Goal: Information Seeking & Learning: Check status

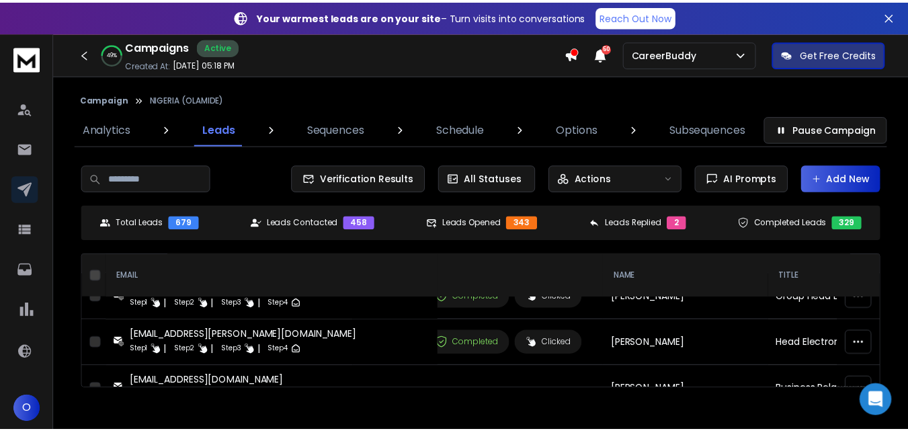
scroll to position [24, 86]
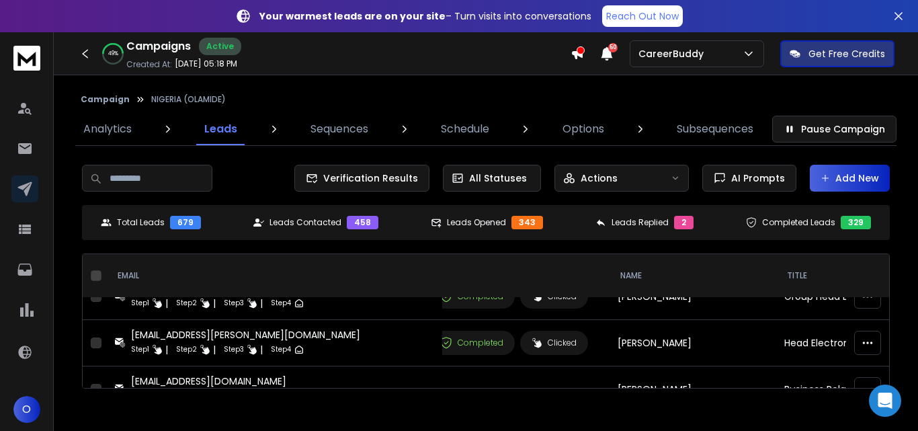
click at [100, 97] on button "Campaign" at bounding box center [105, 99] width 49 height 11
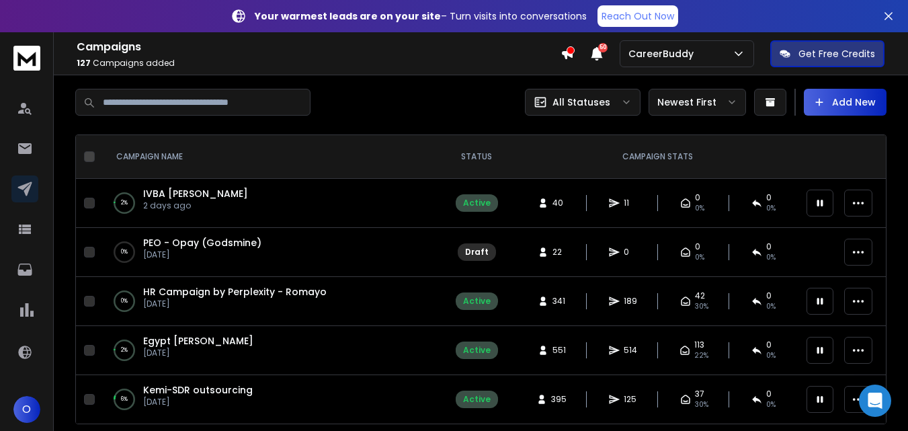
click at [143, 193] on span "IVBA [PERSON_NAME]" at bounding box center [195, 193] width 105 height 13
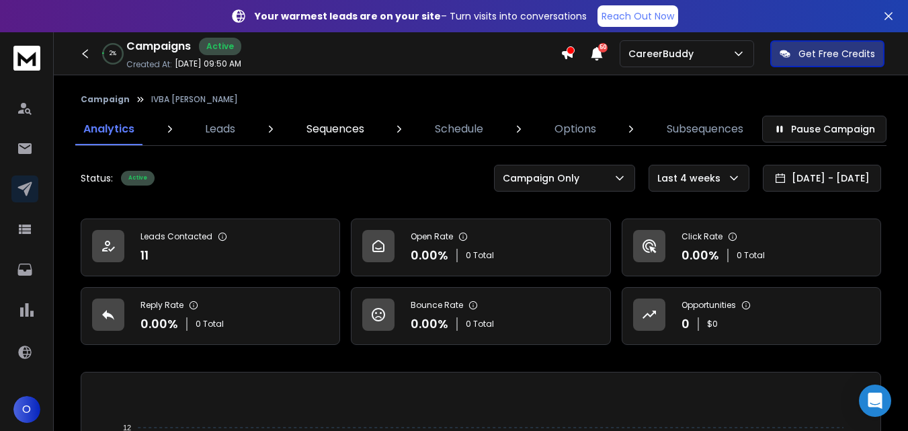
click at [320, 130] on p "Sequences" at bounding box center [335, 129] width 58 height 16
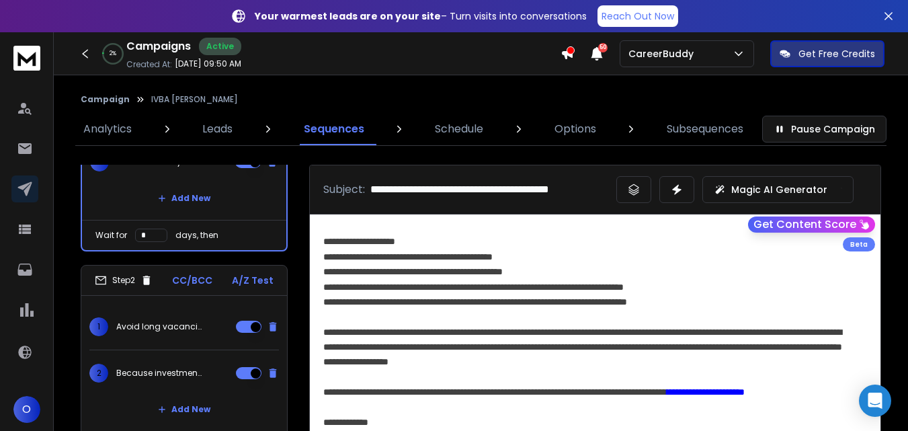
scroll to position [117, 0]
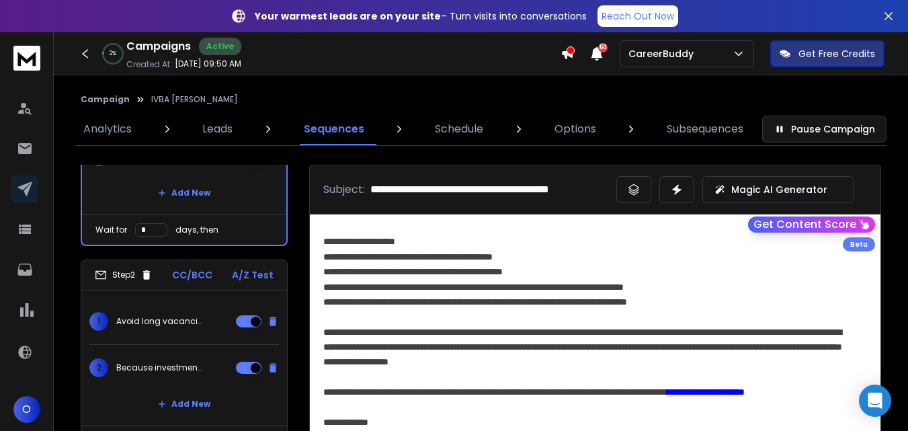
click at [189, 337] on div "1 Avoid long vacancies in critical banking roles" at bounding box center [184, 321] width 190 height 46
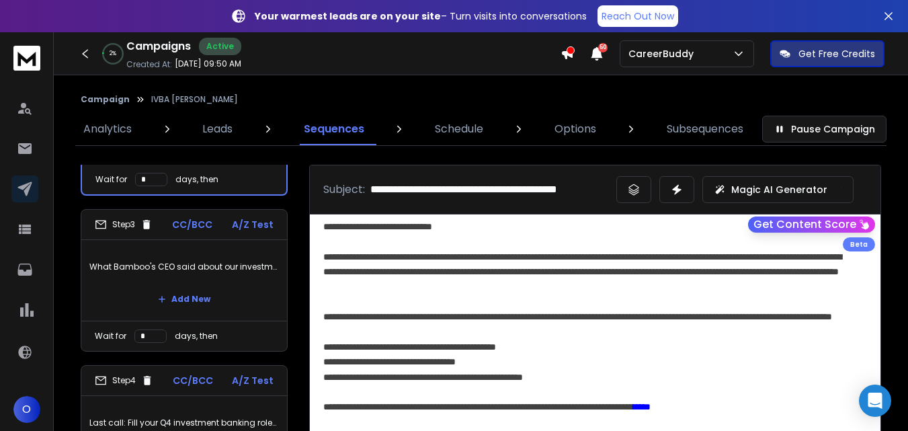
scroll to position [380, 0]
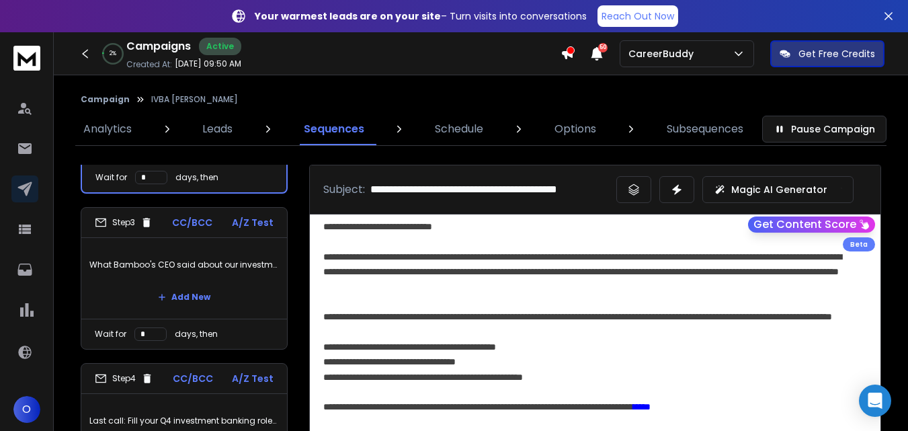
click at [230, 287] on div "Add New" at bounding box center [184, 297] width 190 height 27
type input "**********"
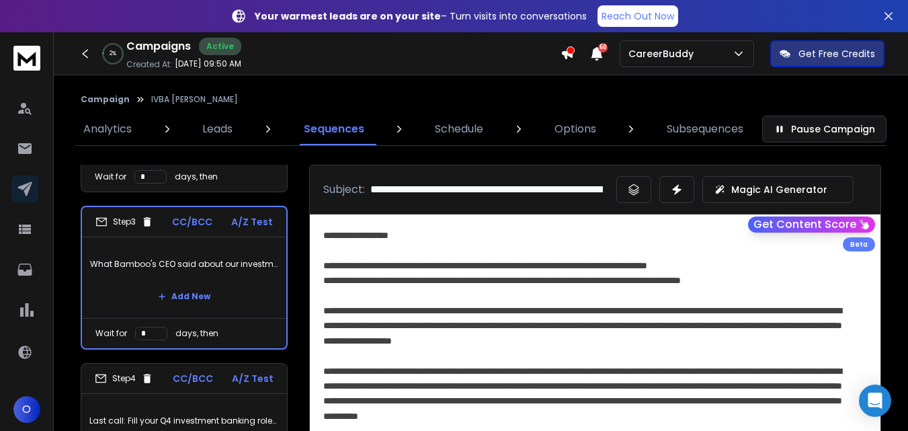
click at [521, 196] on input "**********" at bounding box center [486, 189] width 233 height 16
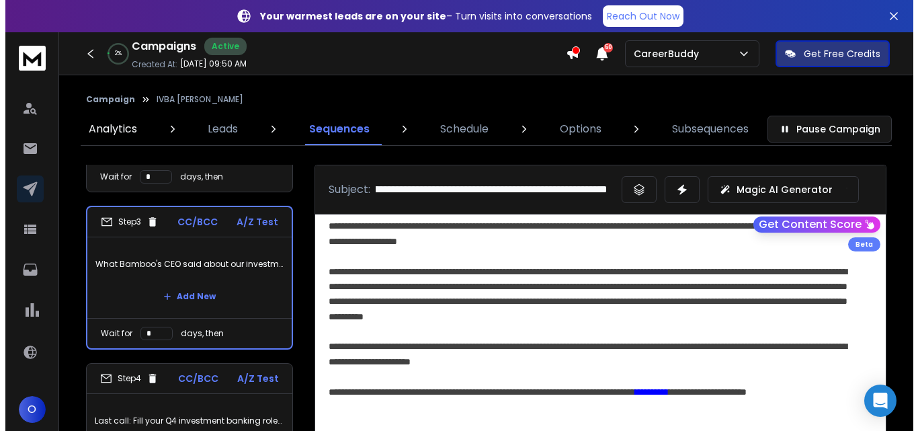
scroll to position [0, 0]
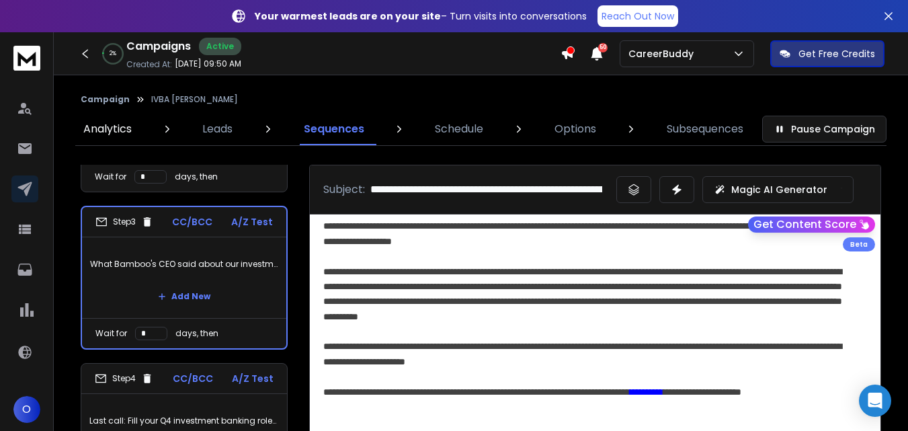
click at [106, 127] on p "Analytics" at bounding box center [107, 129] width 48 height 16
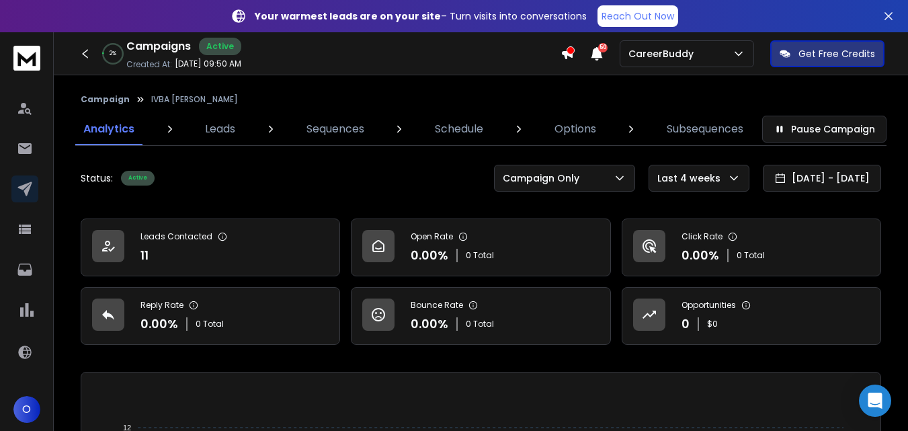
click at [93, 101] on button "Campaign" at bounding box center [105, 99] width 49 height 11
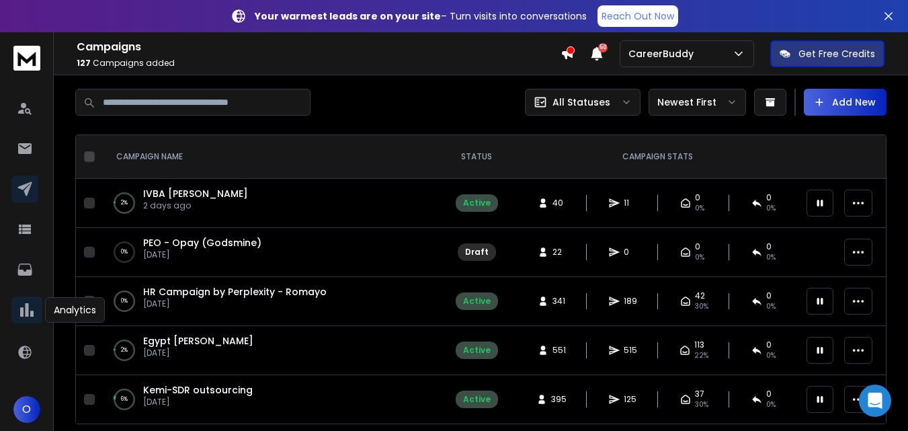
click at [36, 322] on link at bounding box center [26, 309] width 31 height 31
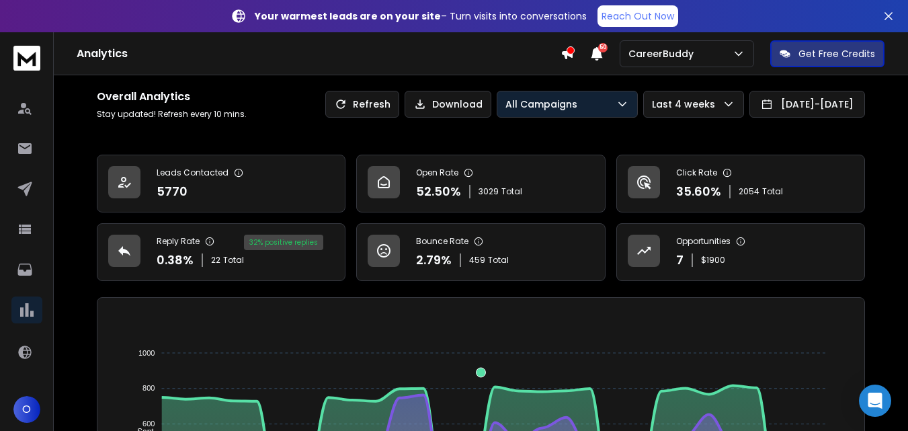
click at [535, 109] on p "All Campaigns" at bounding box center [543, 103] width 77 height 13
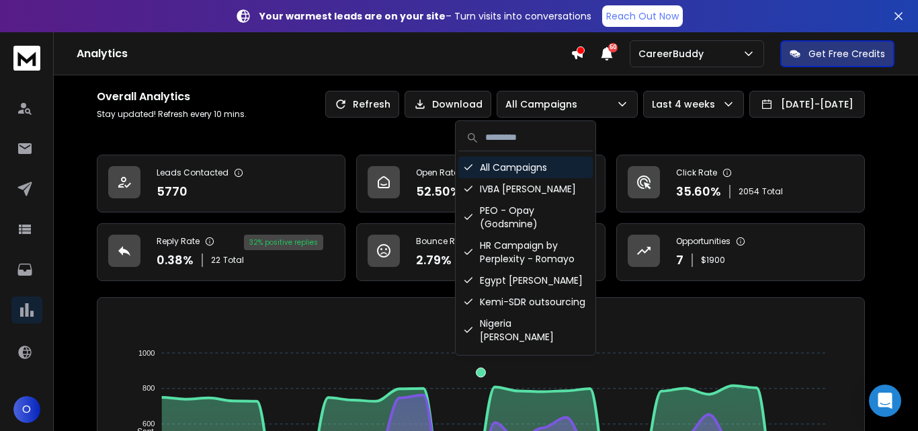
click at [521, 177] on div "All Campaigns" at bounding box center [525, 168] width 134 height 22
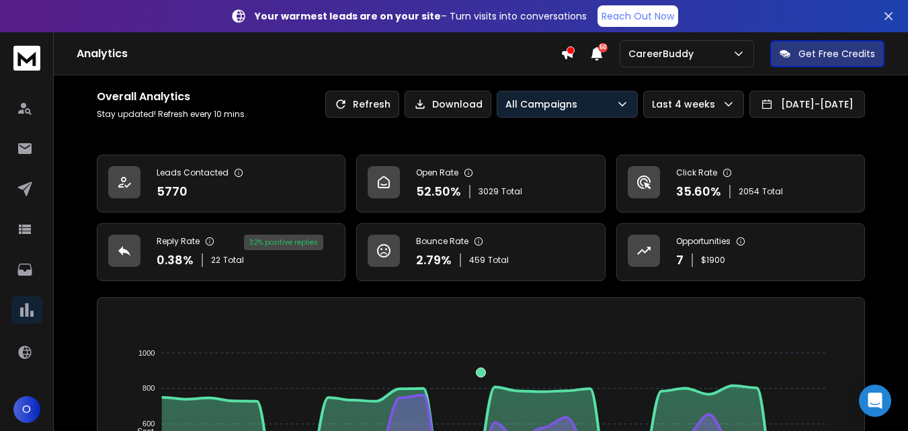
click at [508, 94] on button "All Campaigns" at bounding box center [567, 104] width 141 height 27
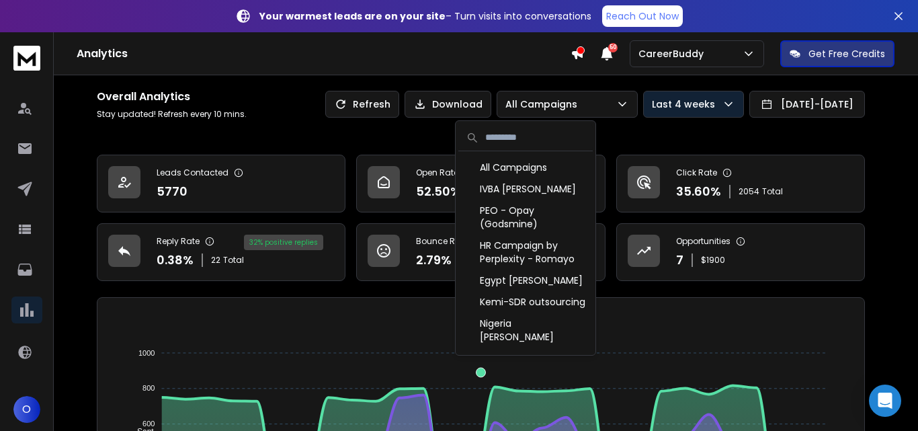
click at [652, 108] on p "Last 4 weeks" at bounding box center [686, 103] width 69 height 13
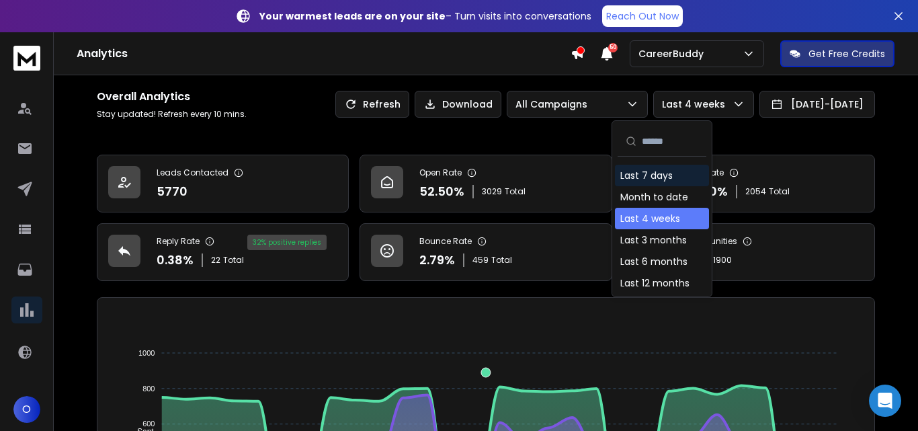
click at [657, 178] on div "Last 7 days" at bounding box center [646, 175] width 52 height 13
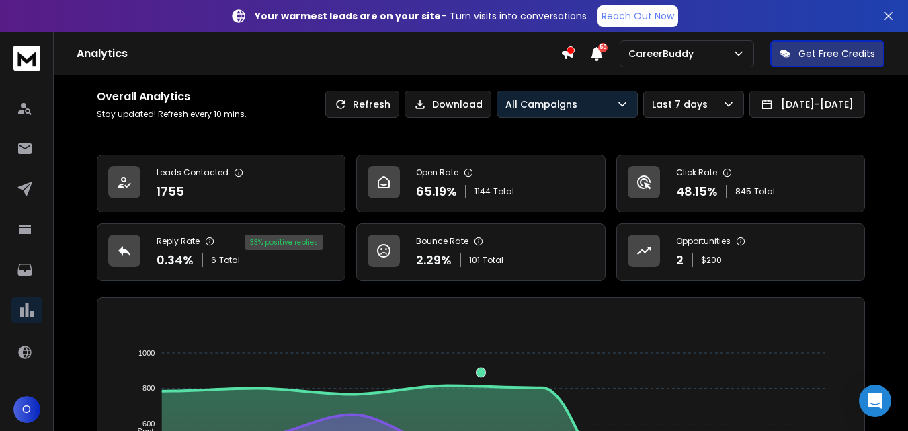
click at [532, 105] on p "All Campaigns" at bounding box center [543, 103] width 77 height 13
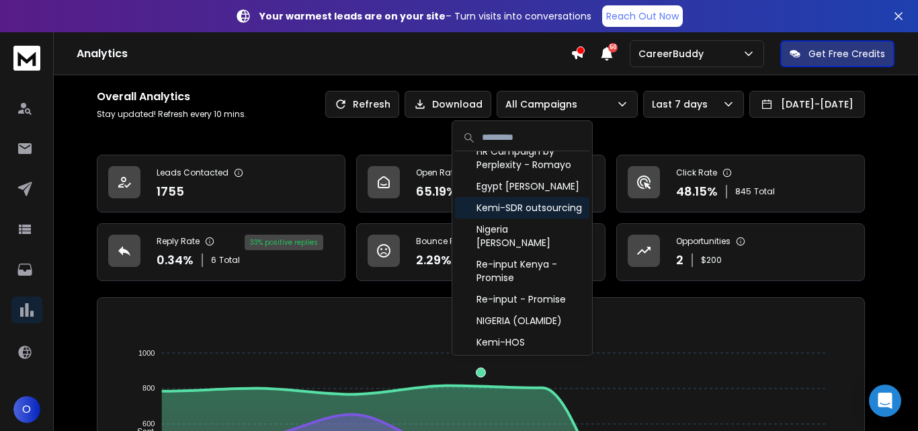
scroll to position [98, 0]
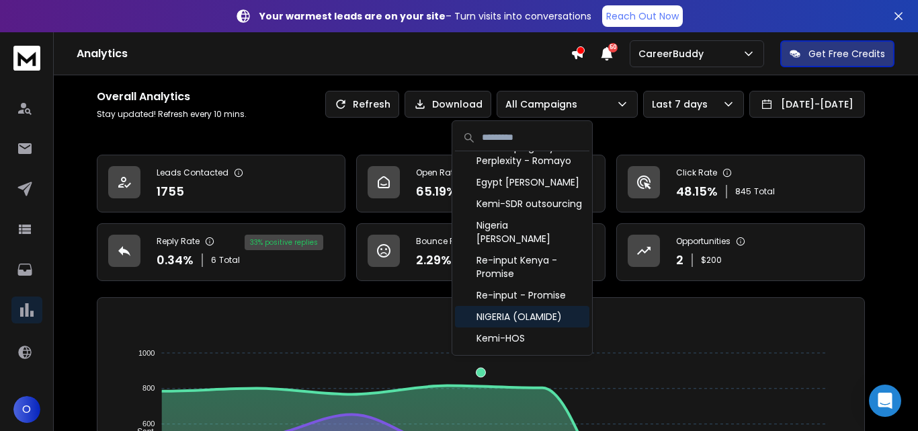
click at [550, 324] on div "NIGERIA (OLAMIDE)" at bounding box center [522, 317] width 134 height 22
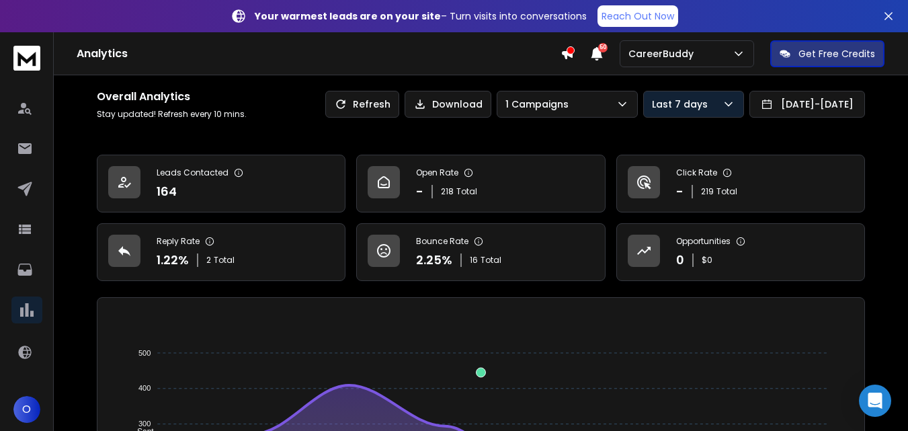
click at [652, 100] on p "Last 7 days" at bounding box center [682, 103] width 61 height 13
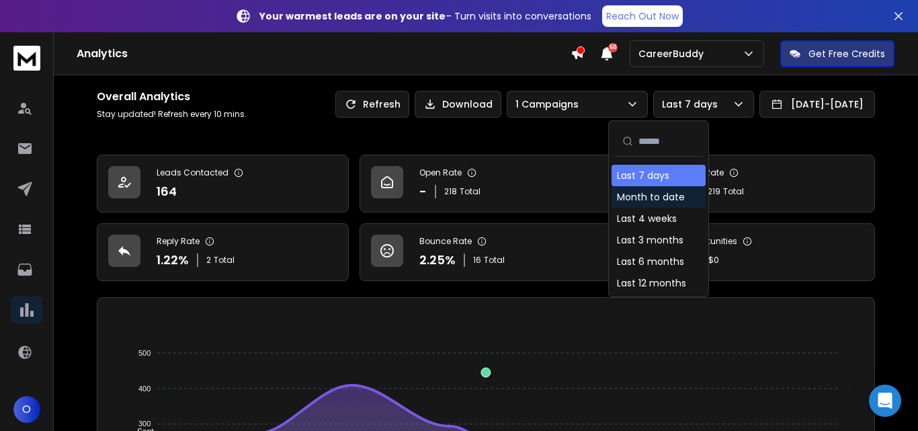
click at [659, 196] on div "Month to date" at bounding box center [651, 196] width 68 height 13
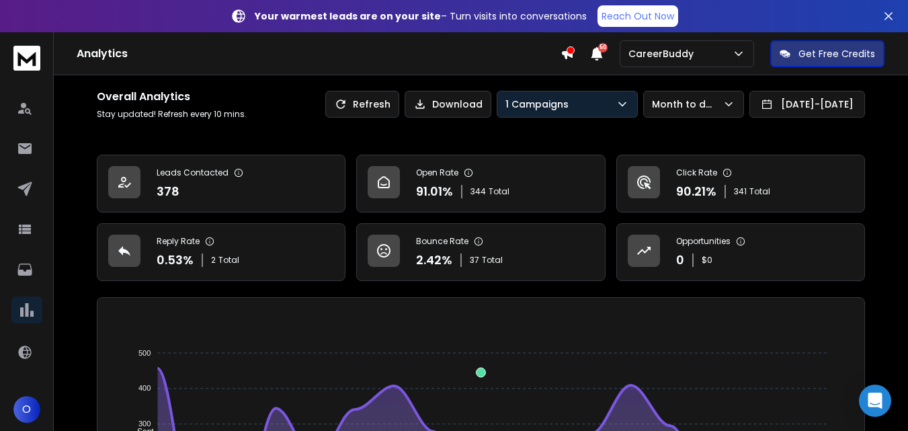
click at [561, 113] on button "1 Campaigns" at bounding box center [567, 104] width 141 height 27
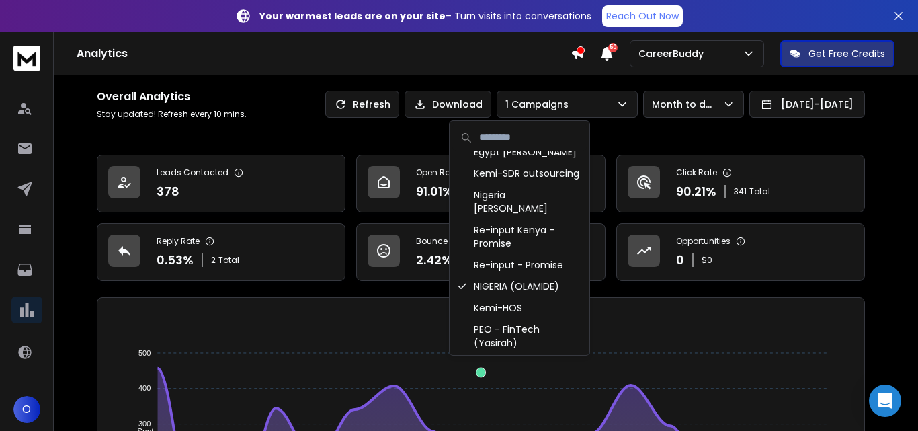
scroll to position [129, 0]
click at [761, 109] on button "[DATE] - [DATE]" at bounding box center [807, 104] width 116 height 27
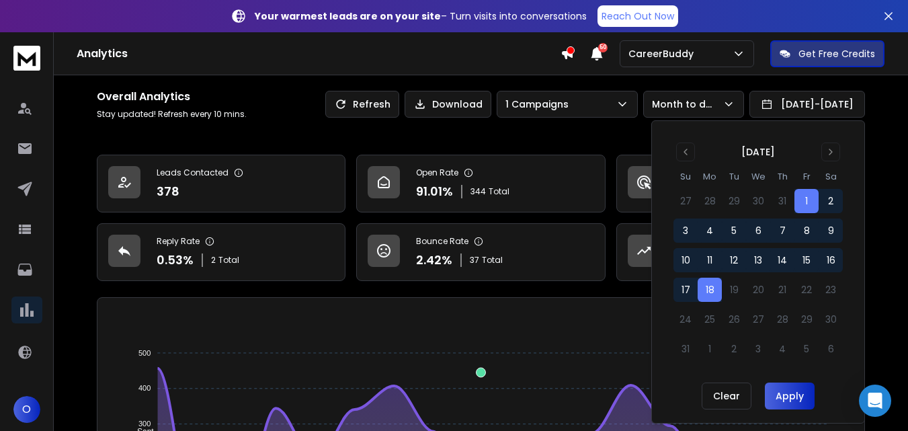
click at [690, 260] on button "10" at bounding box center [685, 260] width 24 height 24
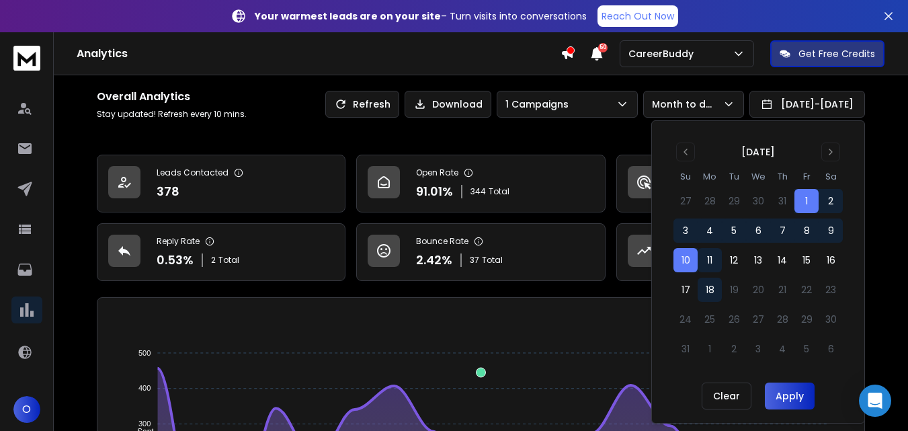
click at [707, 260] on button "11" at bounding box center [710, 260] width 24 height 24
click at [715, 295] on button "18" at bounding box center [710, 290] width 24 height 24
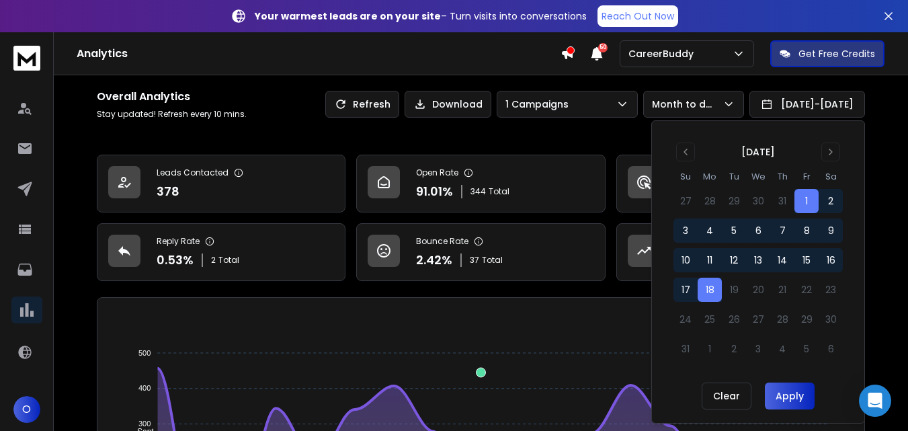
drag, startPoint x: 815, startPoint y: 208, endPoint x: 759, endPoint y: 255, distance: 73.9
click at [759, 255] on tbody "27 28 29 30 31 1 2 3 4 5 6 7 8 9 10 11 12 13 14 15 16 17 18 19 20 21 22 23 24 2…" at bounding box center [757, 271] width 169 height 177
click at [712, 241] on button "4" at bounding box center [710, 230] width 24 height 24
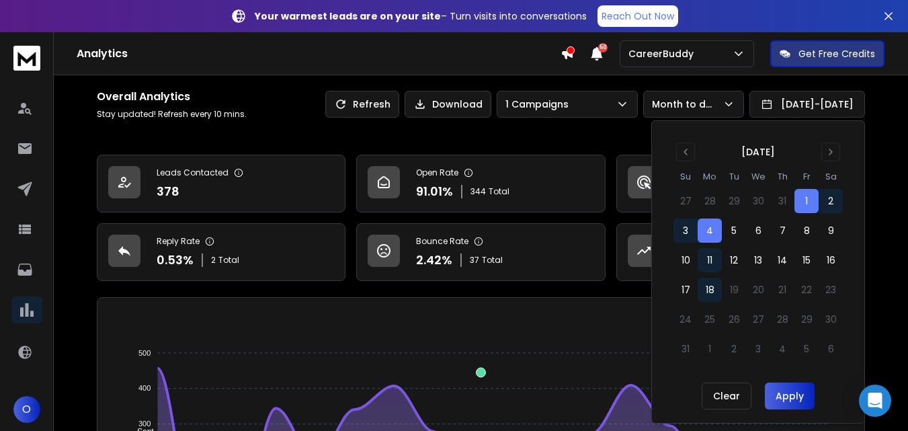
click at [710, 259] on button "11" at bounding box center [710, 260] width 24 height 24
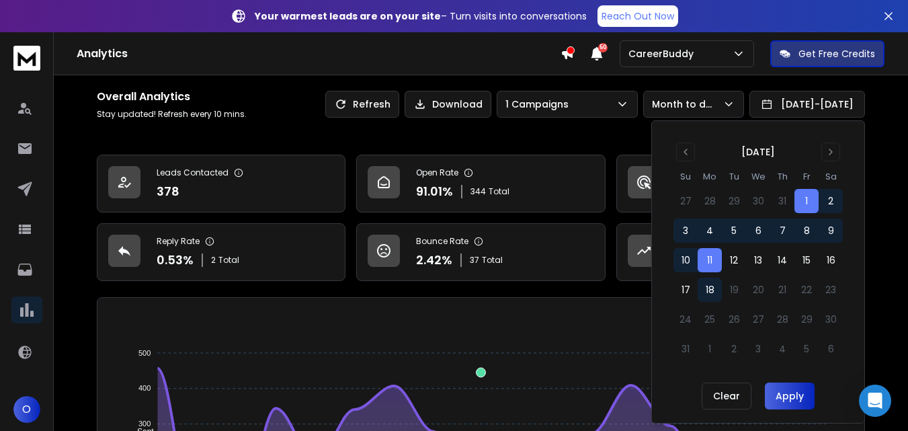
click at [710, 259] on button "11" at bounding box center [710, 260] width 24 height 24
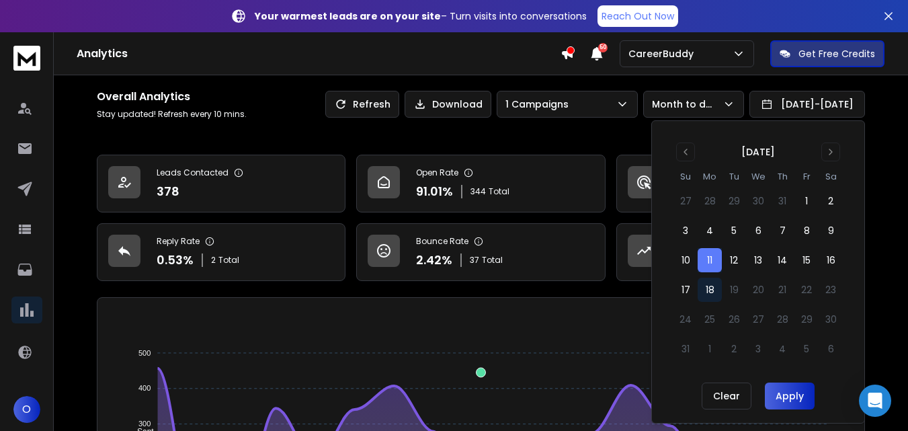
click at [712, 292] on button "18" at bounding box center [710, 290] width 24 height 24
click at [789, 401] on button "Apply" at bounding box center [790, 395] width 50 height 27
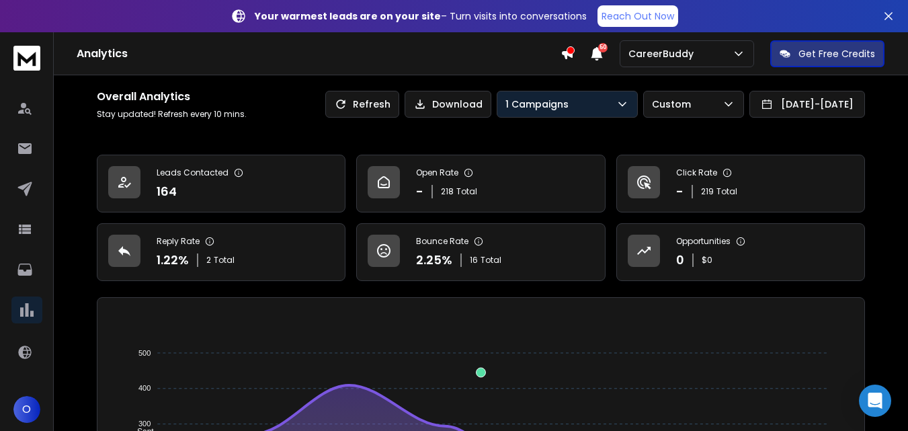
click at [590, 101] on button "1 Campaigns" at bounding box center [567, 104] width 141 height 27
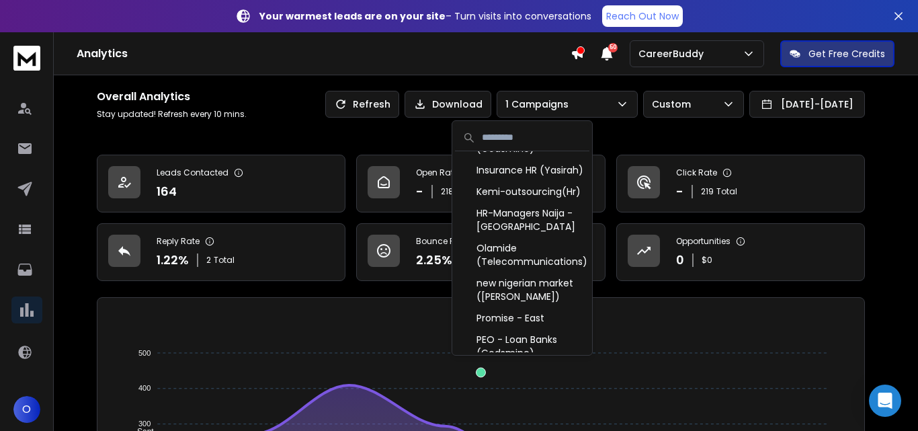
scroll to position [380, 0]
click at [512, 271] on div "Olamide (Telecommunications)" at bounding box center [522, 254] width 134 height 35
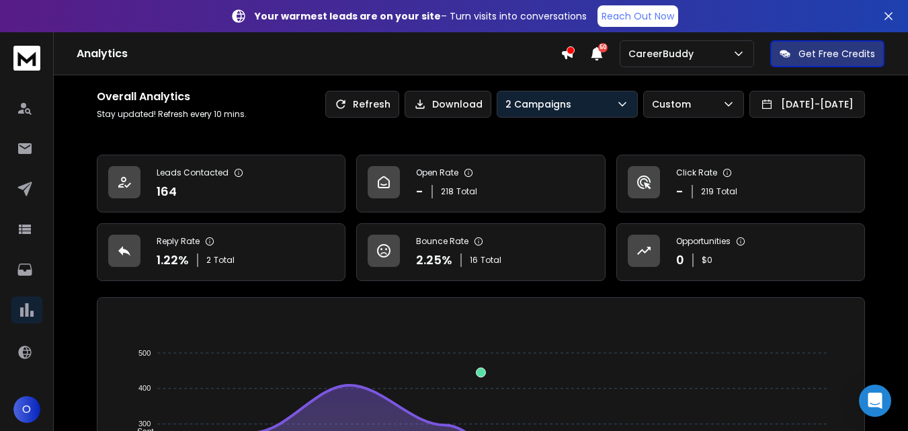
click at [542, 106] on div "2 Campaigns" at bounding box center [567, 103] width 124 height 13
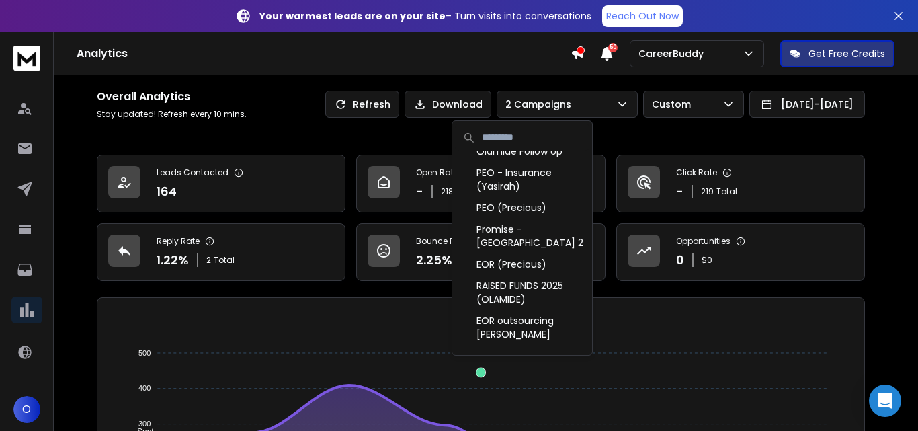
scroll to position [624, 0]
click at [555, 161] on div "Olamide Follow Up" at bounding box center [522, 151] width 134 height 22
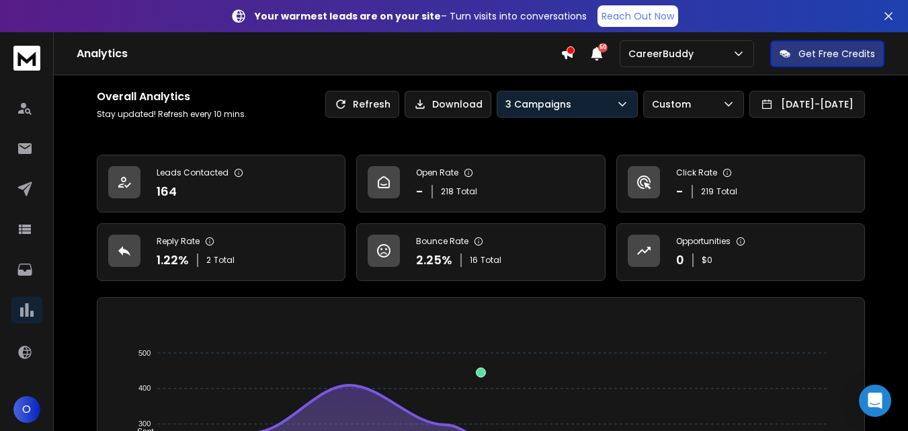
click at [569, 99] on div "3 Campaigns" at bounding box center [567, 103] width 124 height 13
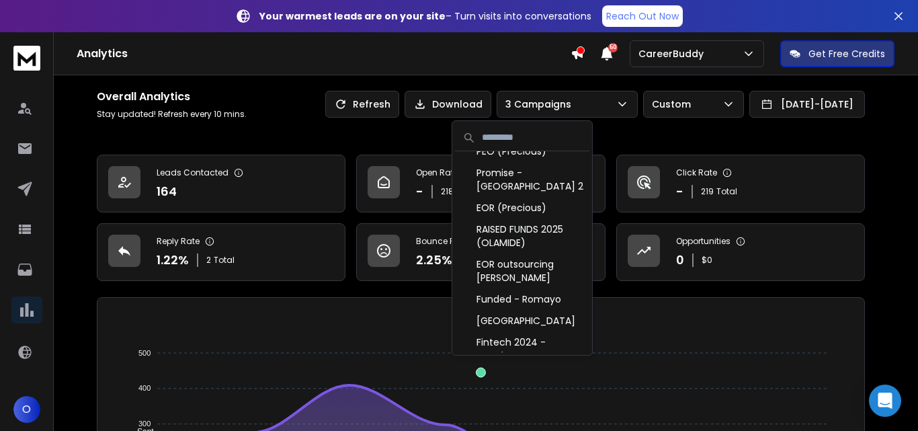
scroll to position [686, 0]
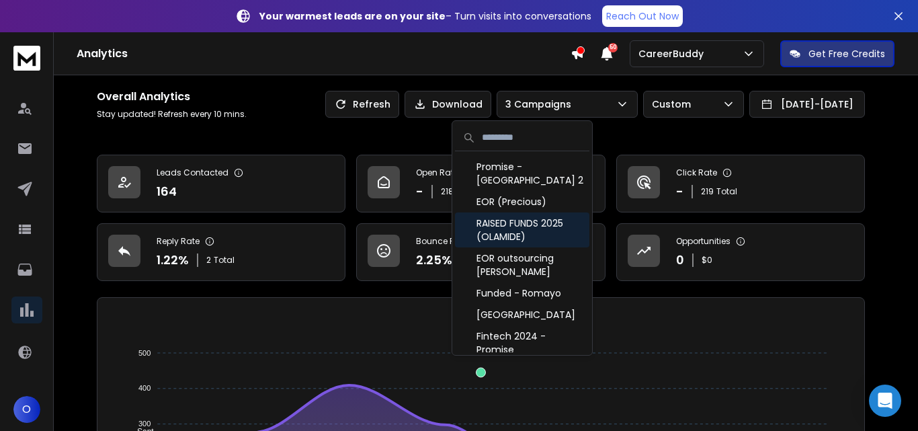
click at [521, 245] on div "RAISED FUNDS 2025 (OLAMIDE)" at bounding box center [522, 229] width 134 height 35
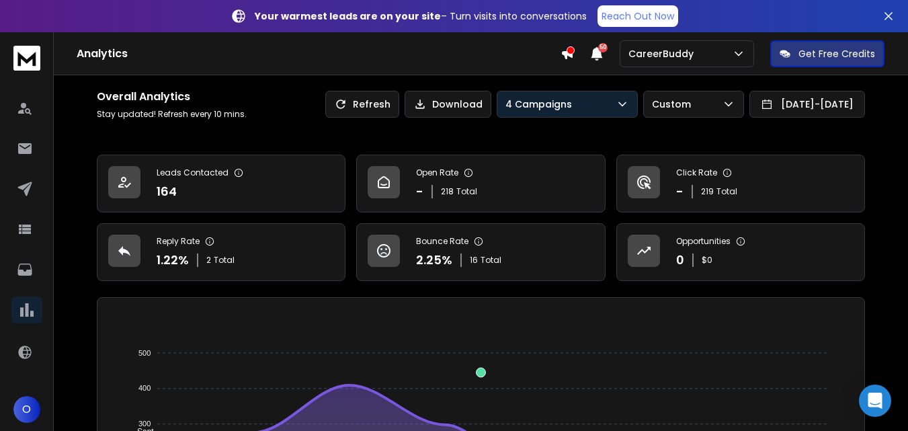
click at [507, 93] on button "4 Campaigns" at bounding box center [567, 104] width 141 height 27
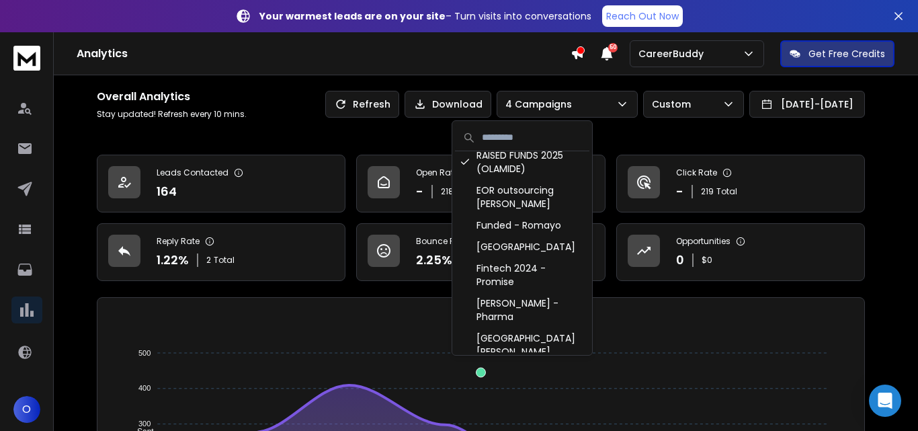
scroll to position [753, 0]
click at [540, 247] on div "[GEOGRAPHIC_DATA]" at bounding box center [522, 248] width 134 height 22
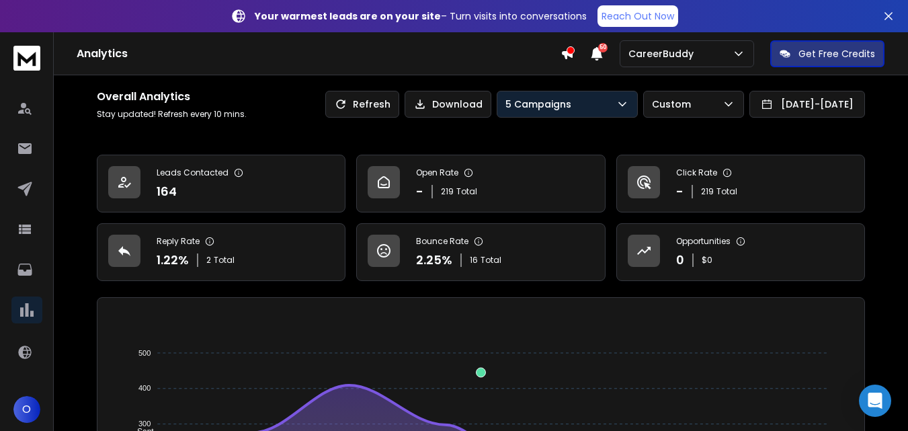
click at [513, 107] on p "5 Campaigns" at bounding box center [540, 103] width 71 height 13
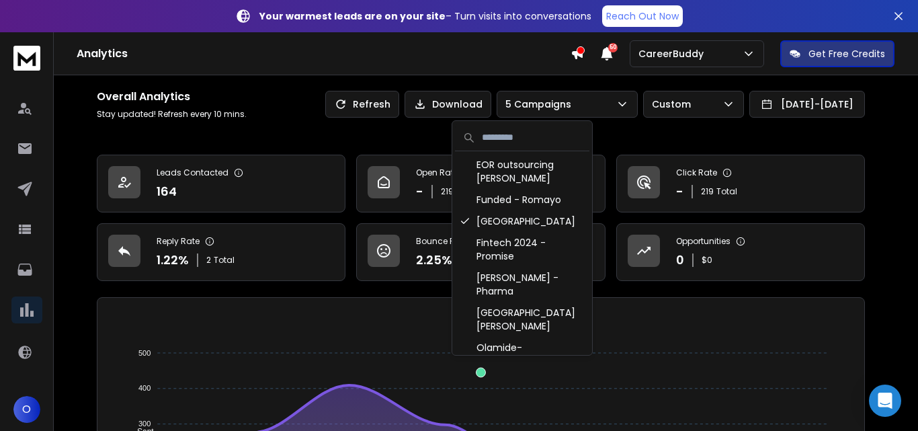
scroll to position [895, 0]
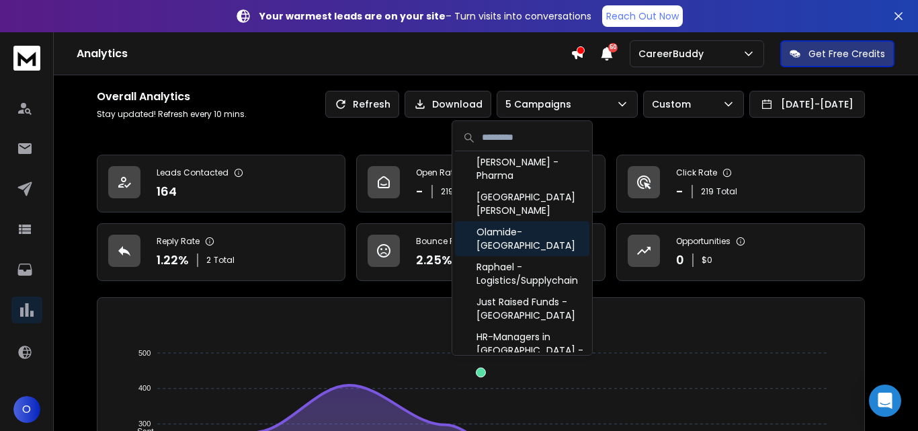
click at [531, 221] on div "Olamide- [GEOGRAPHIC_DATA]" at bounding box center [522, 238] width 134 height 35
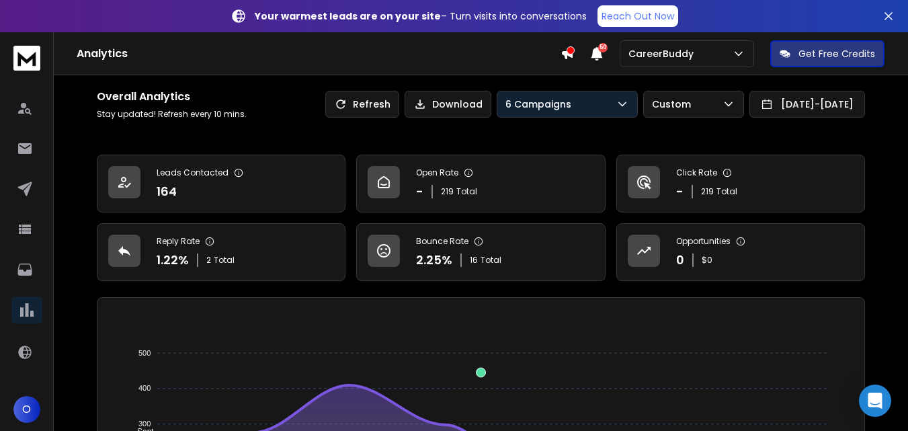
click at [542, 105] on div "6 Campaigns" at bounding box center [567, 103] width 124 height 13
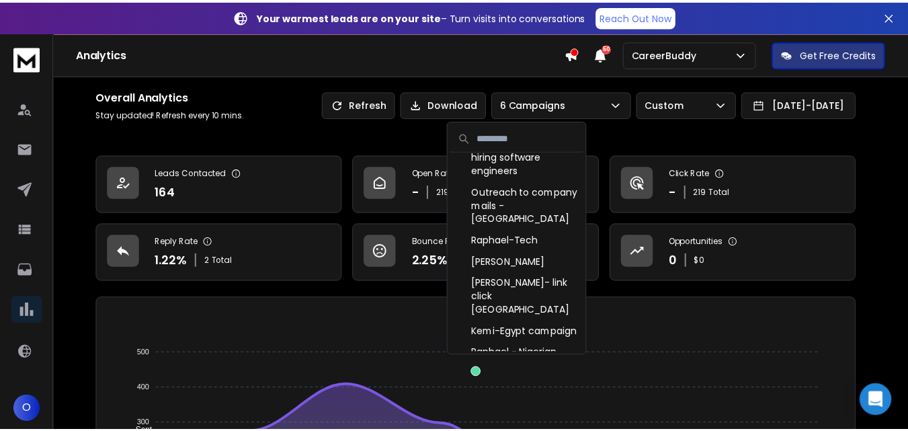
scroll to position [1288, 0]
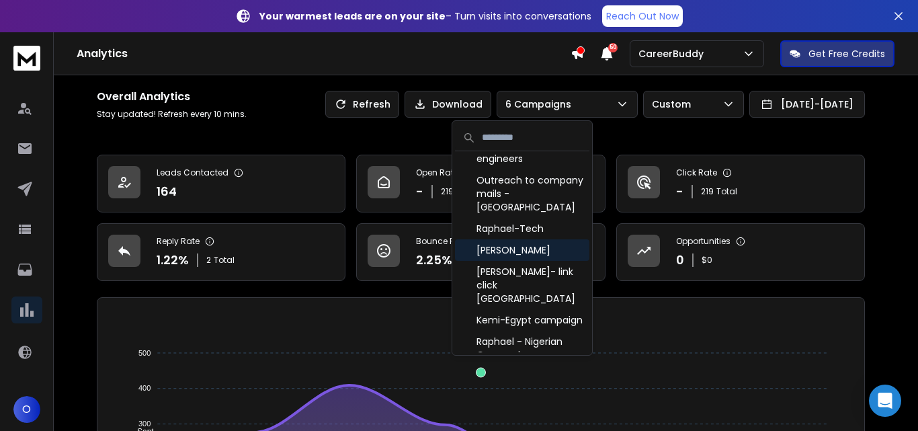
click at [540, 239] on div "[PERSON_NAME]" at bounding box center [522, 250] width 134 height 22
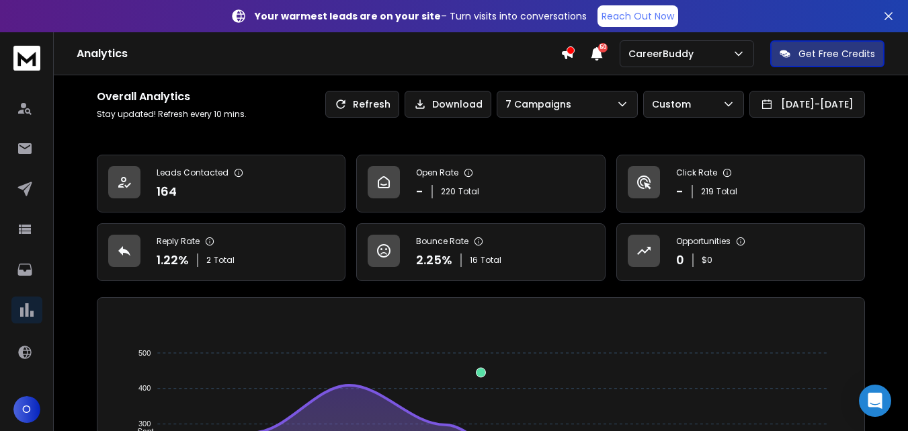
click at [478, 192] on link "Open Rate - 220 Total" at bounding box center [480, 184] width 249 height 58
